Goal: Communication & Community: Answer question/provide support

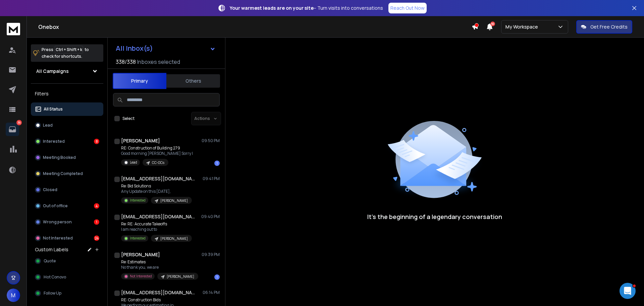
click at [189, 149] on div "RE: Construction of Building 279 Good morning [PERSON_NAME] Sorry I Lead CC-GCs…" at bounding box center [170, 155] width 99 height 20
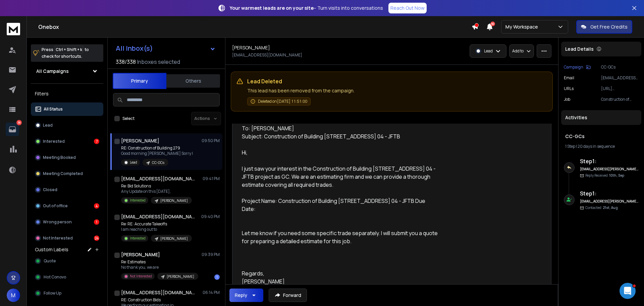
scroll to position [302, 0]
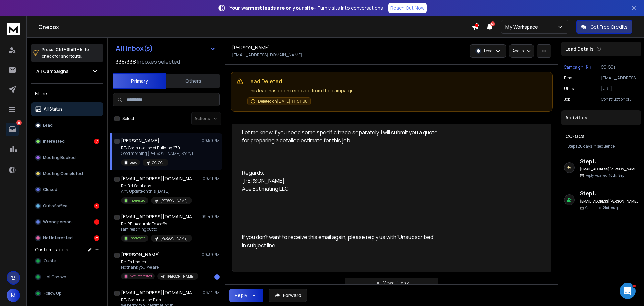
click at [185, 153] on div "RE: Construction of Building 279 Good morning [PERSON_NAME] Sorry I Lead CC-GCs" at bounding box center [170, 155] width 99 height 20
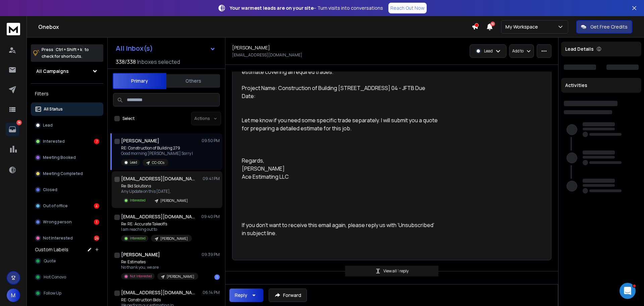
click at [185, 183] on div "[EMAIL_ADDRESS][DOMAIN_NAME] 09:41 PM Re: Bid Solutions Any Update on this [DAT…" at bounding box center [170, 189] width 99 height 29
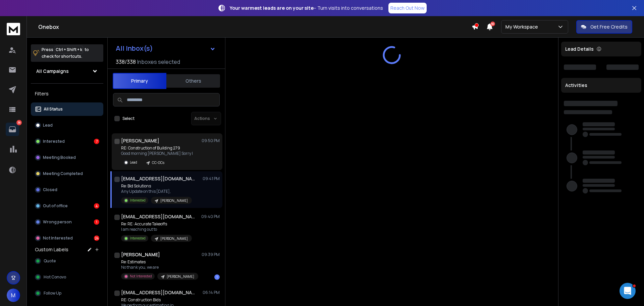
click at [188, 151] on div "RE: Construction of Building 279 Good morning [PERSON_NAME] Sorry I Lead CC-GCs" at bounding box center [170, 155] width 99 height 20
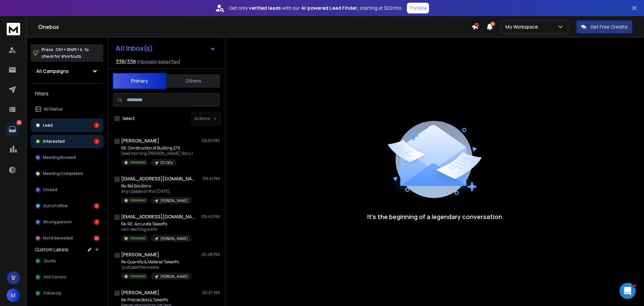
click at [67, 127] on button "Lead 1" at bounding box center [67, 124] width 72 height 13
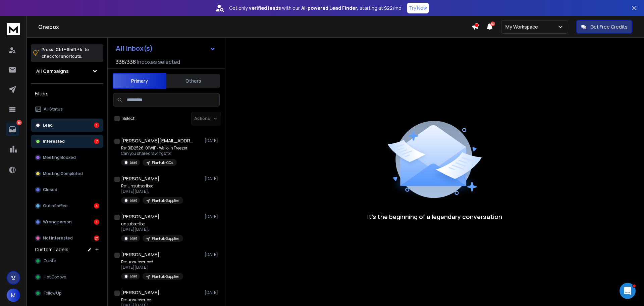
click at [90, 142] on button "Interested 7" at bounding box center [67, 141] width 72 height 13
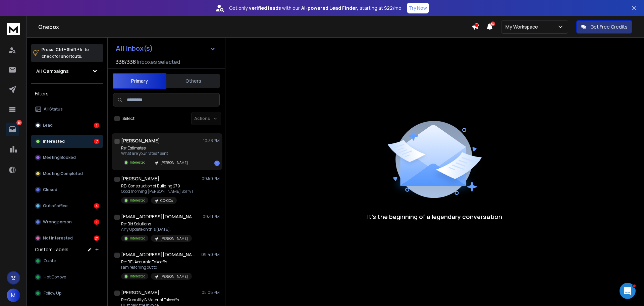
click at [178, 155] on p "What are your rates? Sent" at bounding box center [156, 153] width 71 height 5
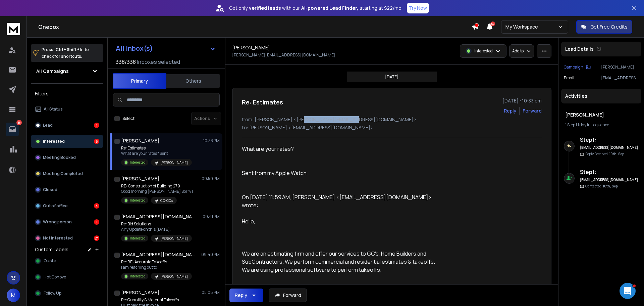
drag, startPoint x: 293, startPoint y: 119, endPoint x: 342, endPoint y: 119, distance: 49.0
click at [342, 119] on p "from: Eric Ingram <eric@ericingramhomes.com>" at bounding box center [392, 119] width 300 height 7
copy p "ericingramhomes.com"
click at [242, 293] on div "Reply" at bounding box center [241, 295] width 12 height 7
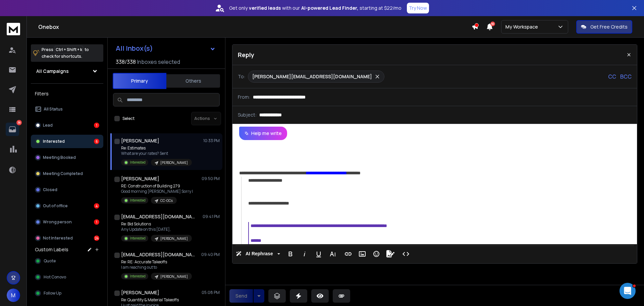
click at [256, 148] on div at bounding box center [434, 150] width 391 height 7
